Goal: Task Accomplishment & Management: Use online tool/utility

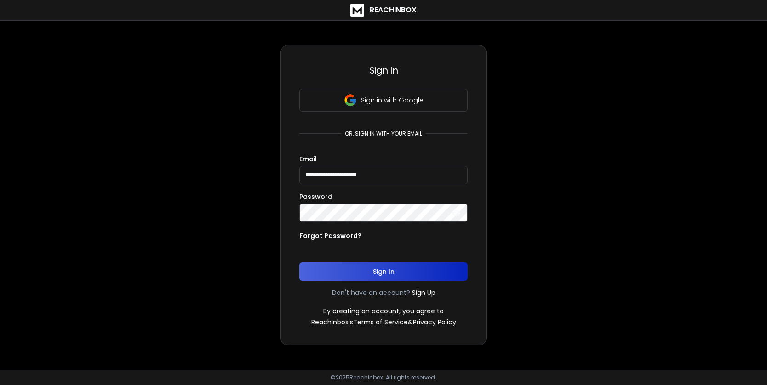
click at [396, 268] on button "Sign In" at bounding box center [383, 271] width 168 height 18
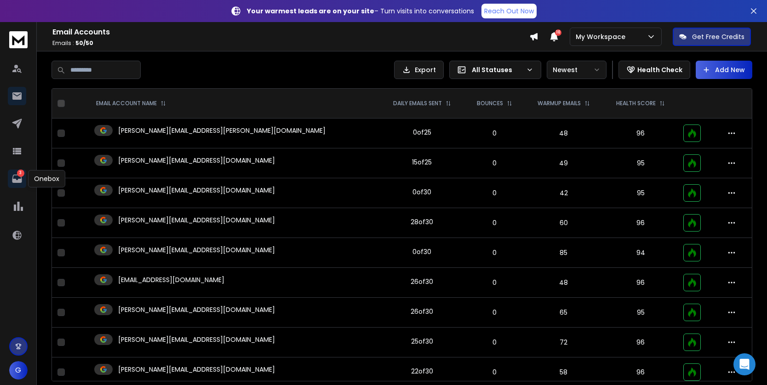
click at [17, 173] on p "3" at bounding box center [20, 173] width 7 height 7
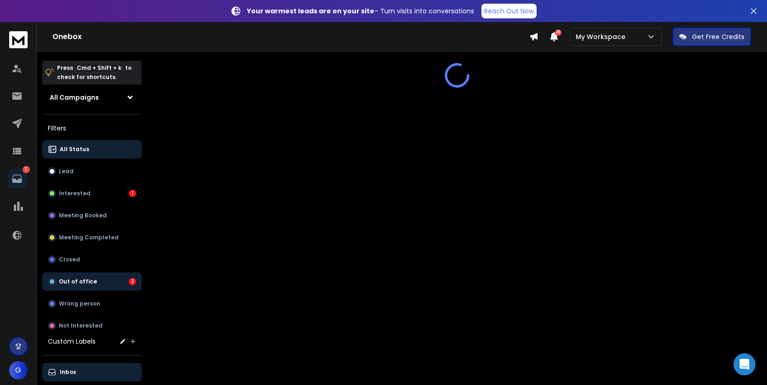
click at [109, 282] on button "Out of office 2" at bounding box center [91, 282] width 99 height 18
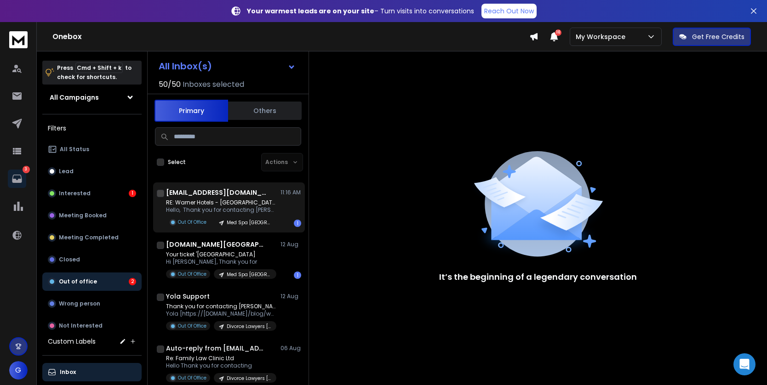
click at [216, 203] on p "RE: Warner Hotels - [GEOGRAPHIC_DATA]" at bounding box center [221, 202] width 110 height 7
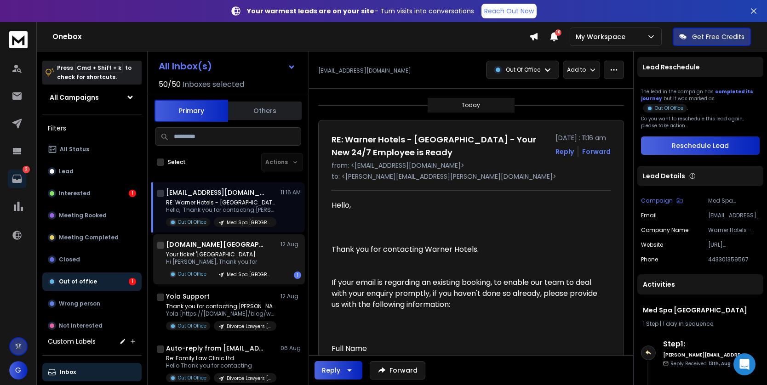
click at [213, 244] on h1 "[DOMAIN_NAME][GEOGRAPHIC_DATA]" at bounding box center [216, 244] width 101 height 9
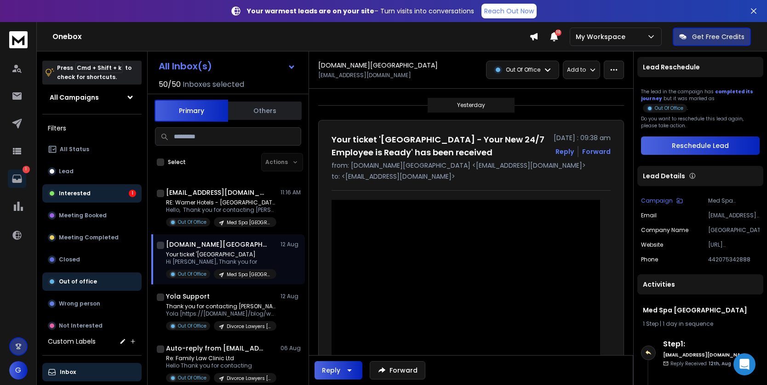
click at [101, 194] on button "Interested 1" at bounding box center [91, 193] width 99 height 18
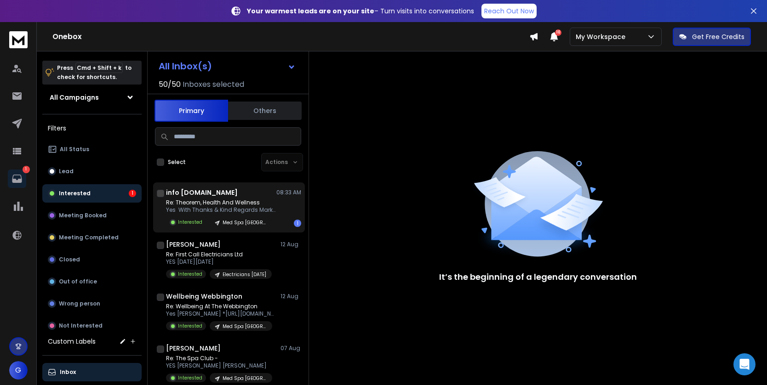
click at [208, 204] on p "Re: Theorem, Health And Wellness" at bounding box center [221, 202] width 110 height 7
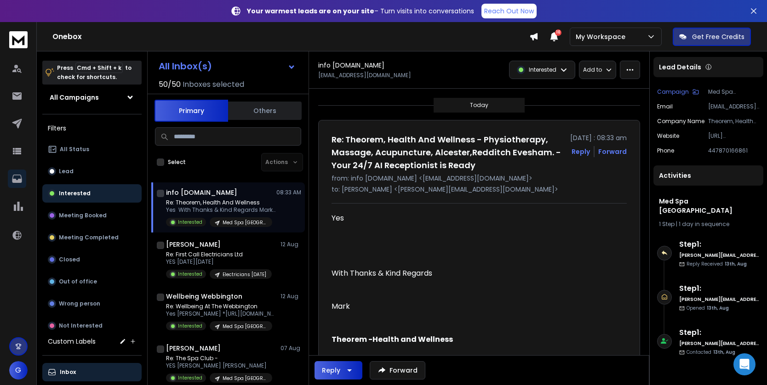
click at [724, 122] on p "Theorem, Health And Wellness - Physiotherapy, Massage, Acupuncture, Alcester,Re…" at bounding box center [733, 121] width 51 height 7
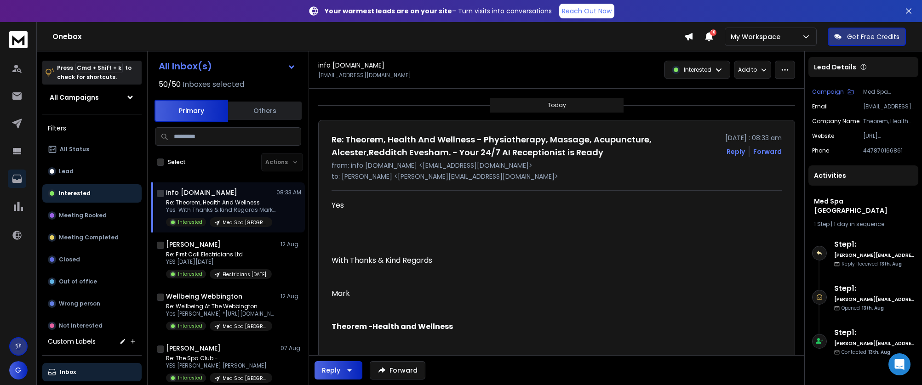
click at [766, 136] on p "[URL][DOMAIN_NAME]" at bounding box center [888, 135] width 51 height 7
click at [766, 108] on p "[EMAIL_ADDRESS][DOMAIN_NAME]" at bounding box center [888, 106] width 51 height 7
